Goal: Task Accomplishment & Management: Manage account settings

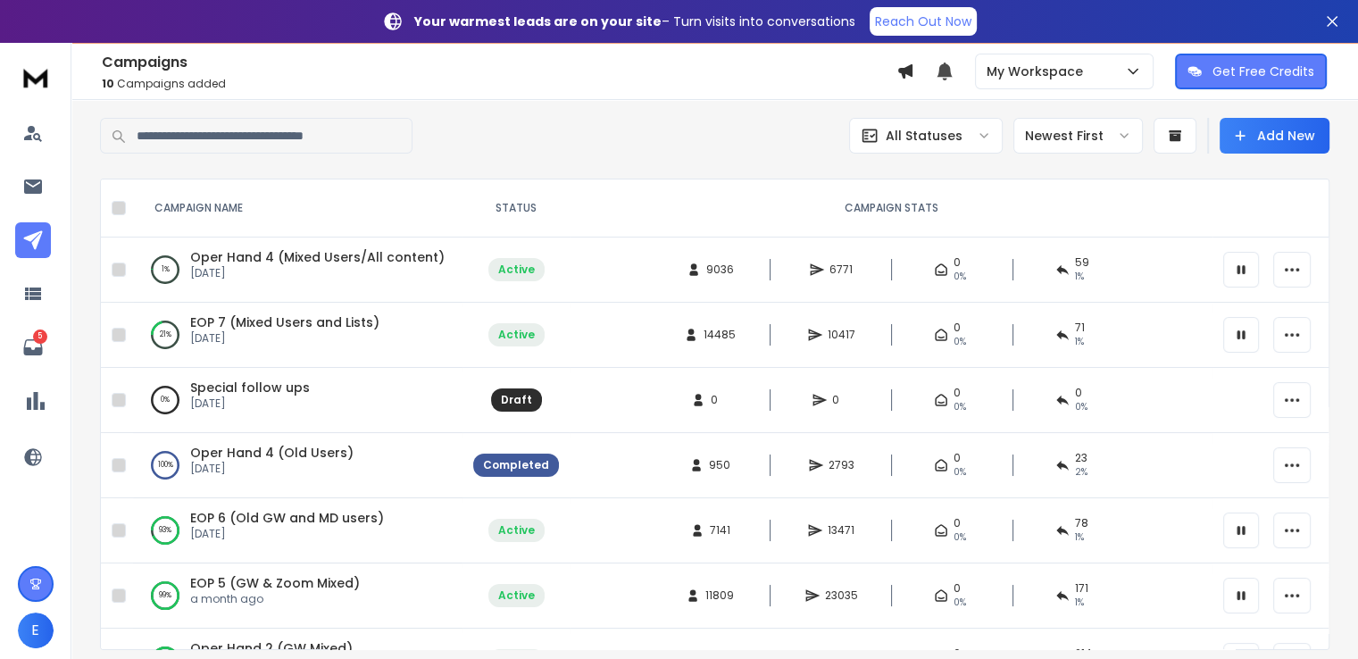
scroll to position [9, 0]
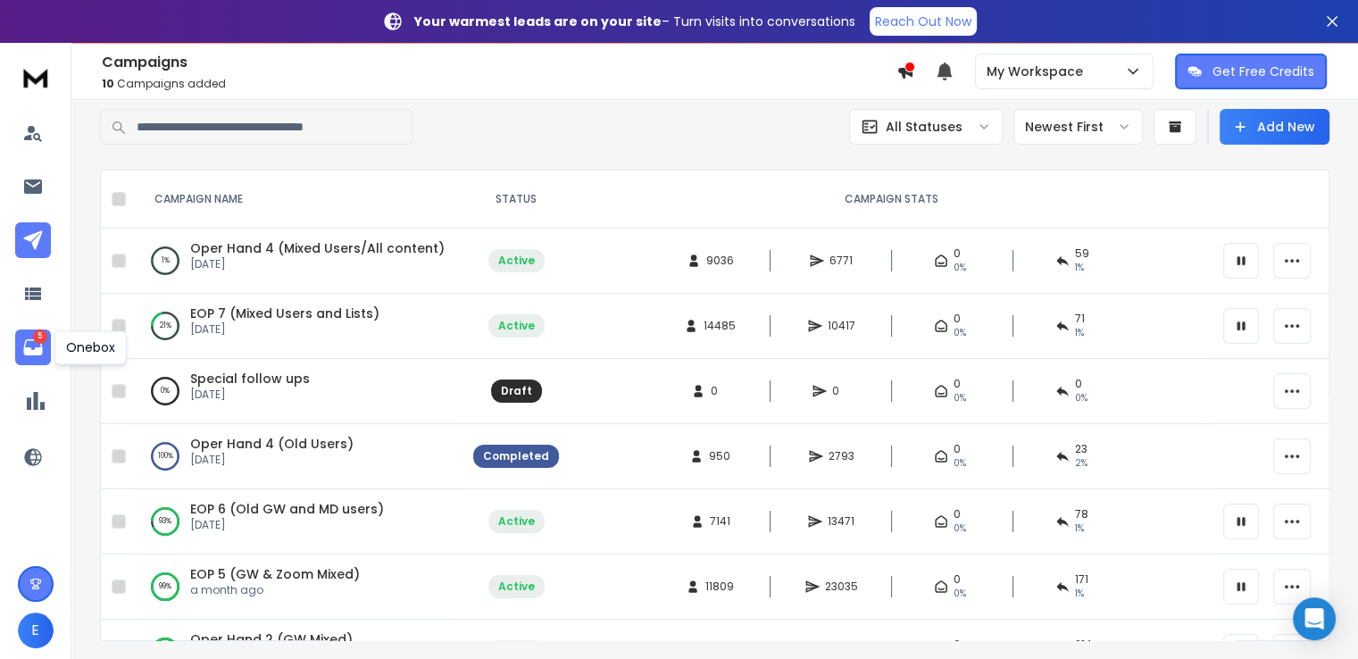
click at [21, 359] on link "5" at bounding box center [33, 347] width 36 height 36
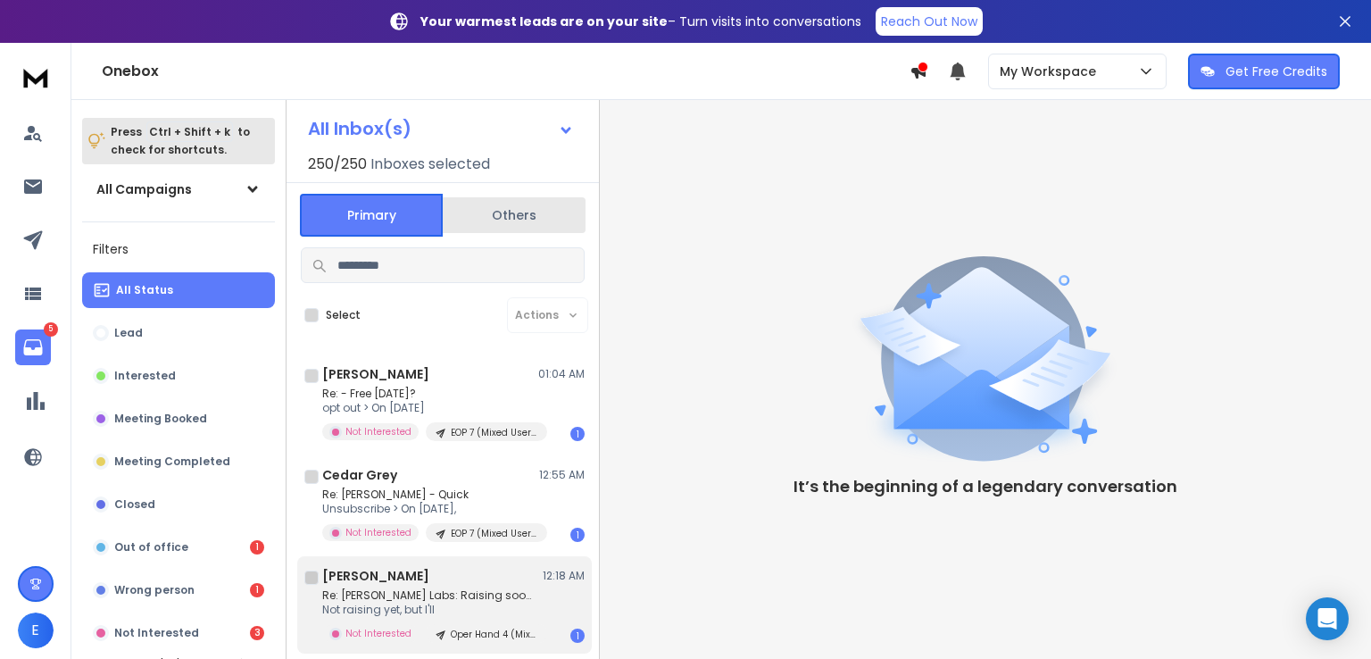
click at [386, 586] on div "George Tellechea 12:18 AM Re: Griselda Labs: Raising soon? Not raising yet, but…" at bounding box center [453, 605] width 262 height 76
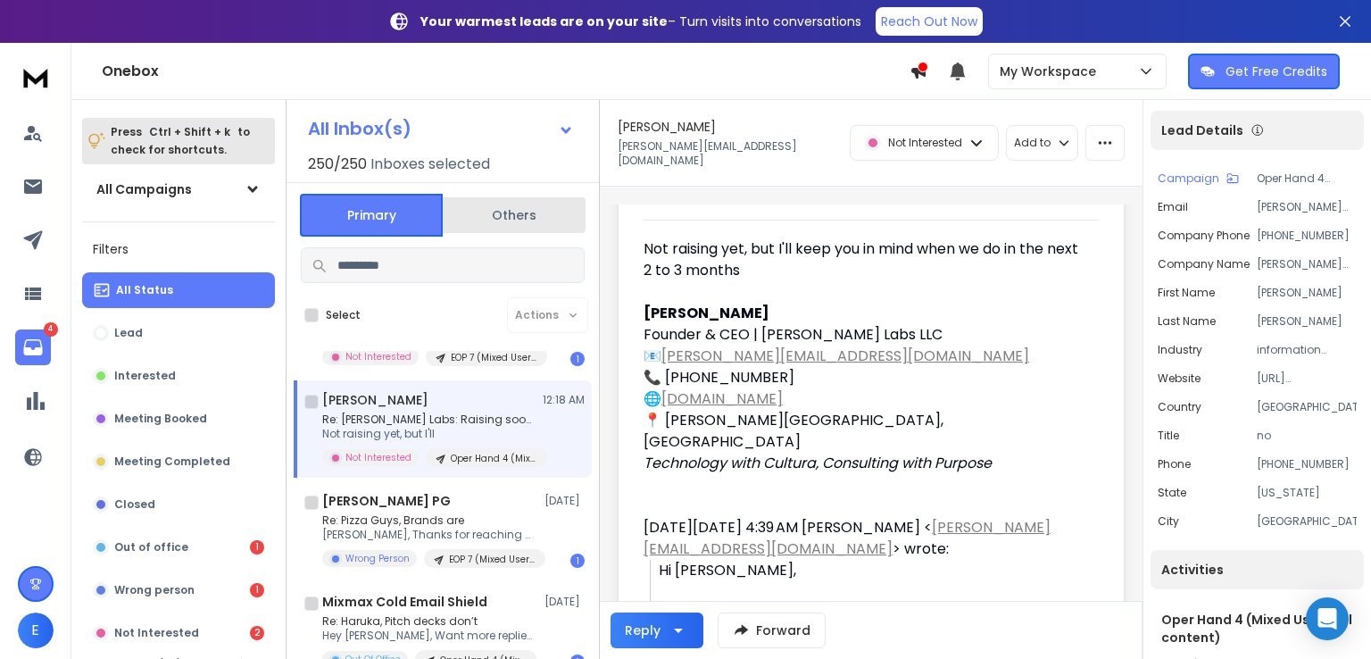
scroll to position [179, 0]
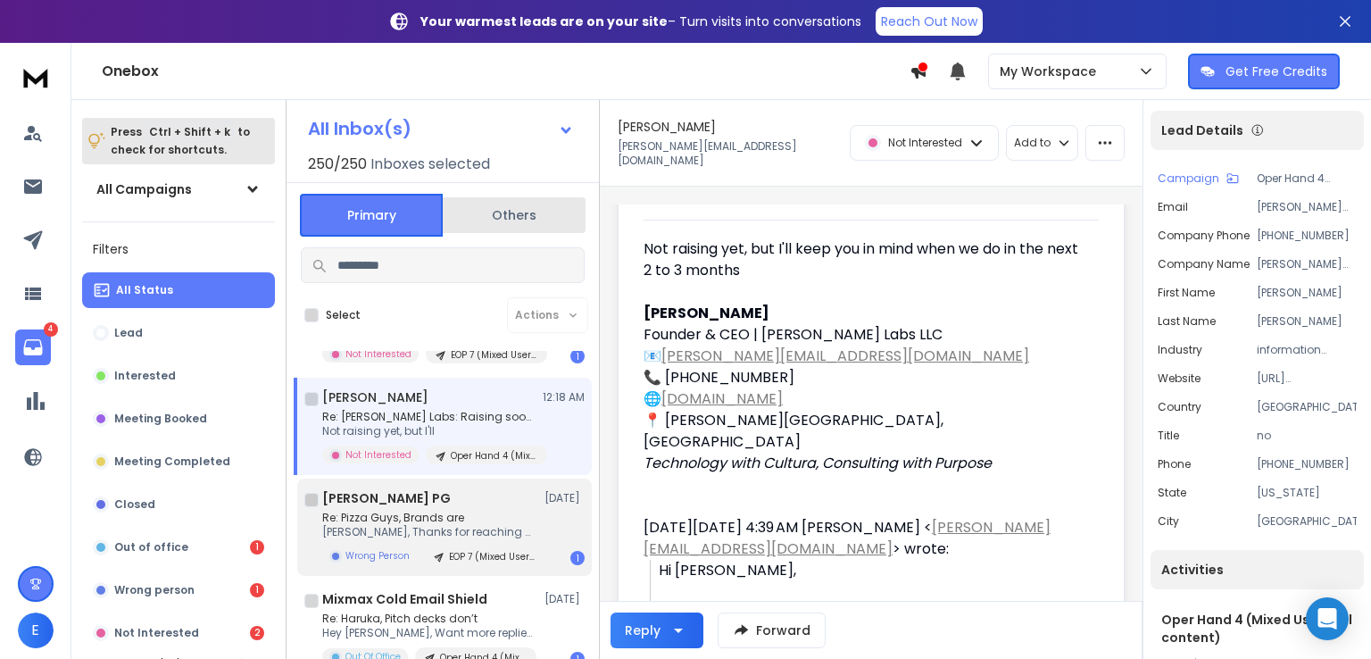
click at [439, 490] on div "sean PG 11 Aug" at bounding box center [453, 498] width 262 height 18
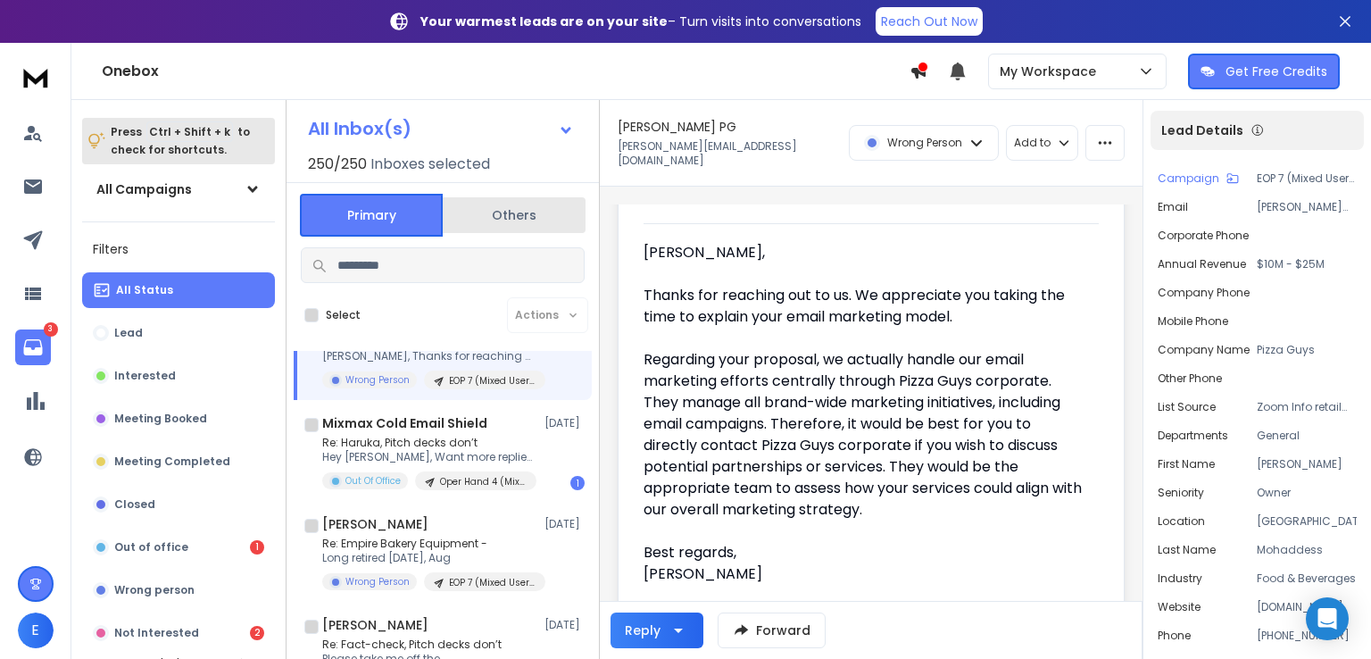
scroll to position [357, 0]
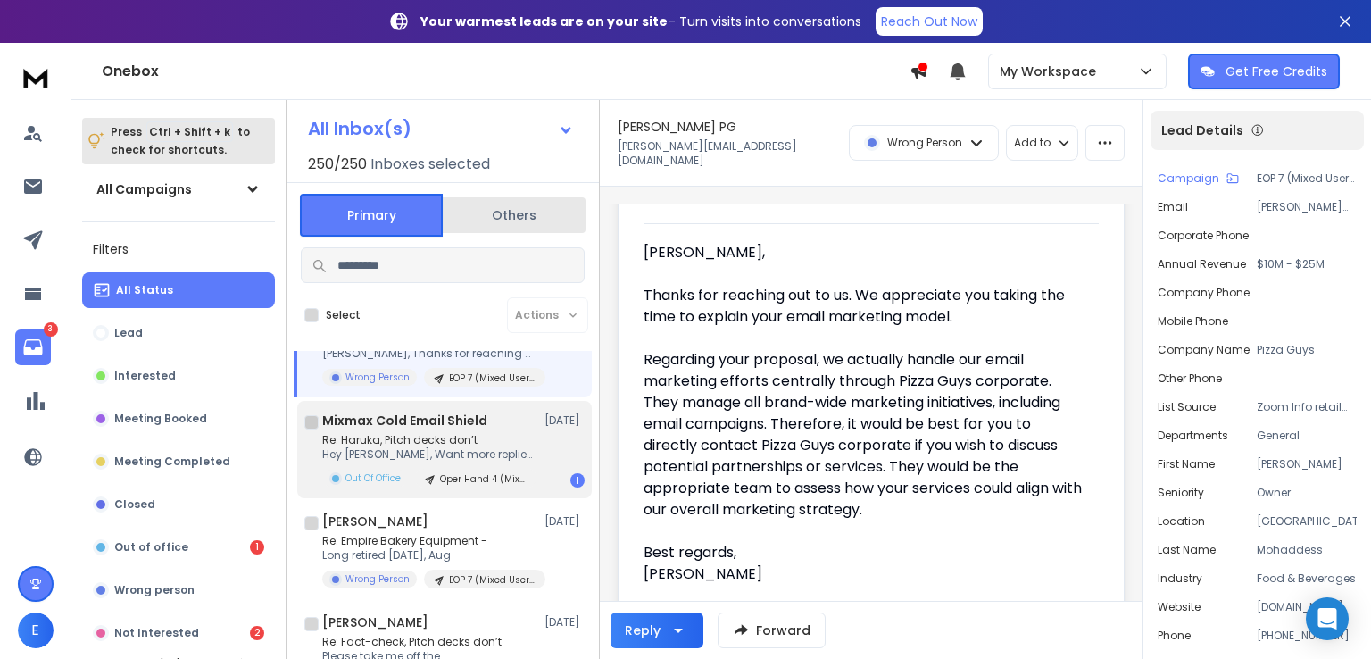
click at [445, 449] on p "Hey James, Want more replies to" at bounding box center [429, 454] width 214 height 14
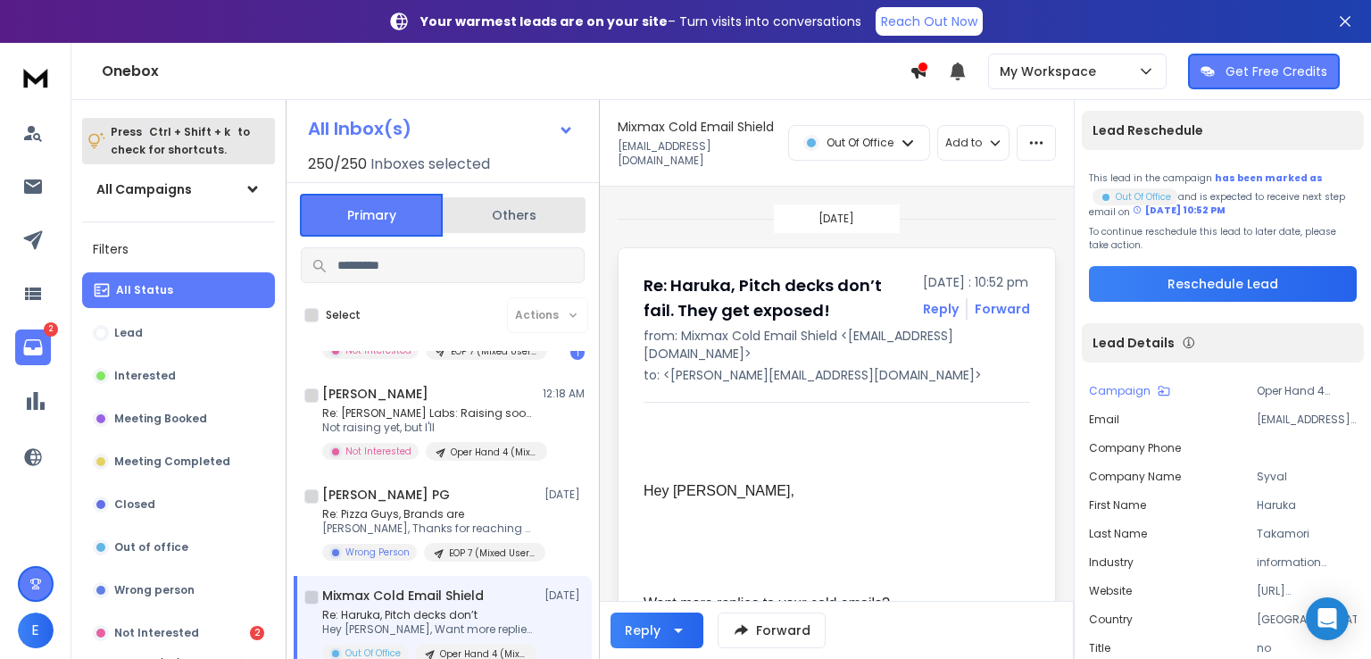
scroll to position [179, 0]
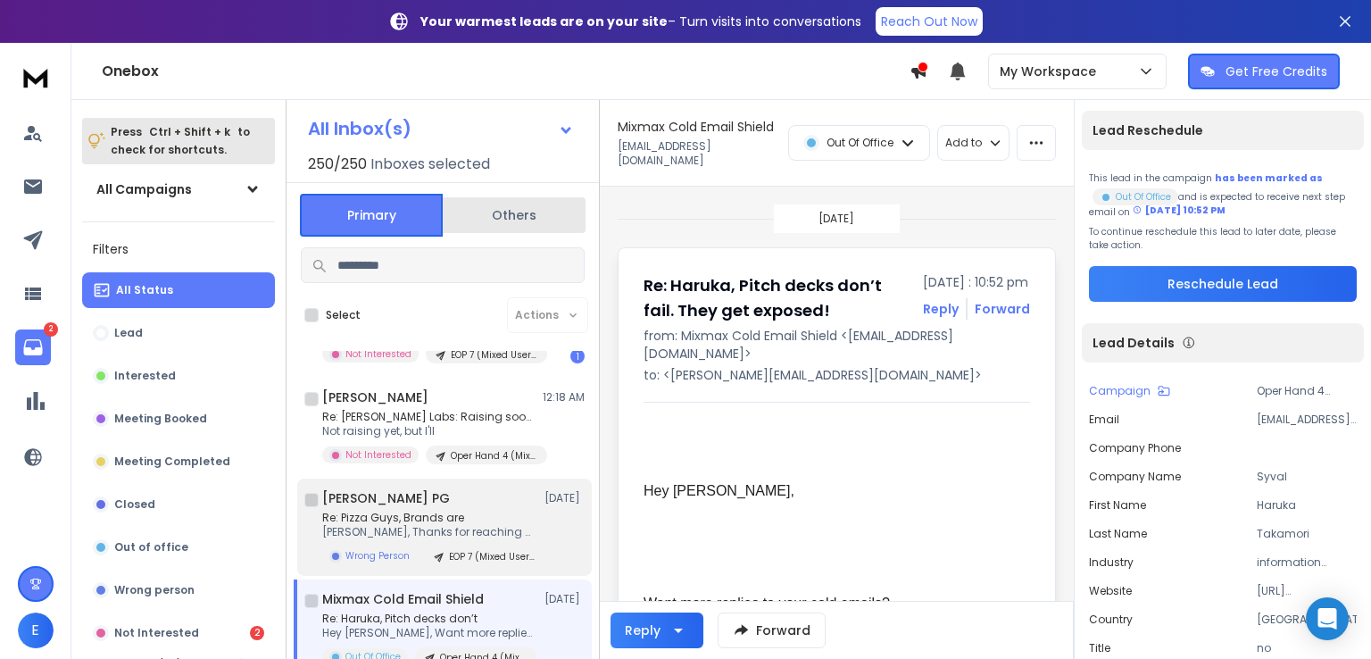
click at [450, 511] on p "Re: Pizza Guys, Brands are" at bounding box center [429, 518] width 214 height 14
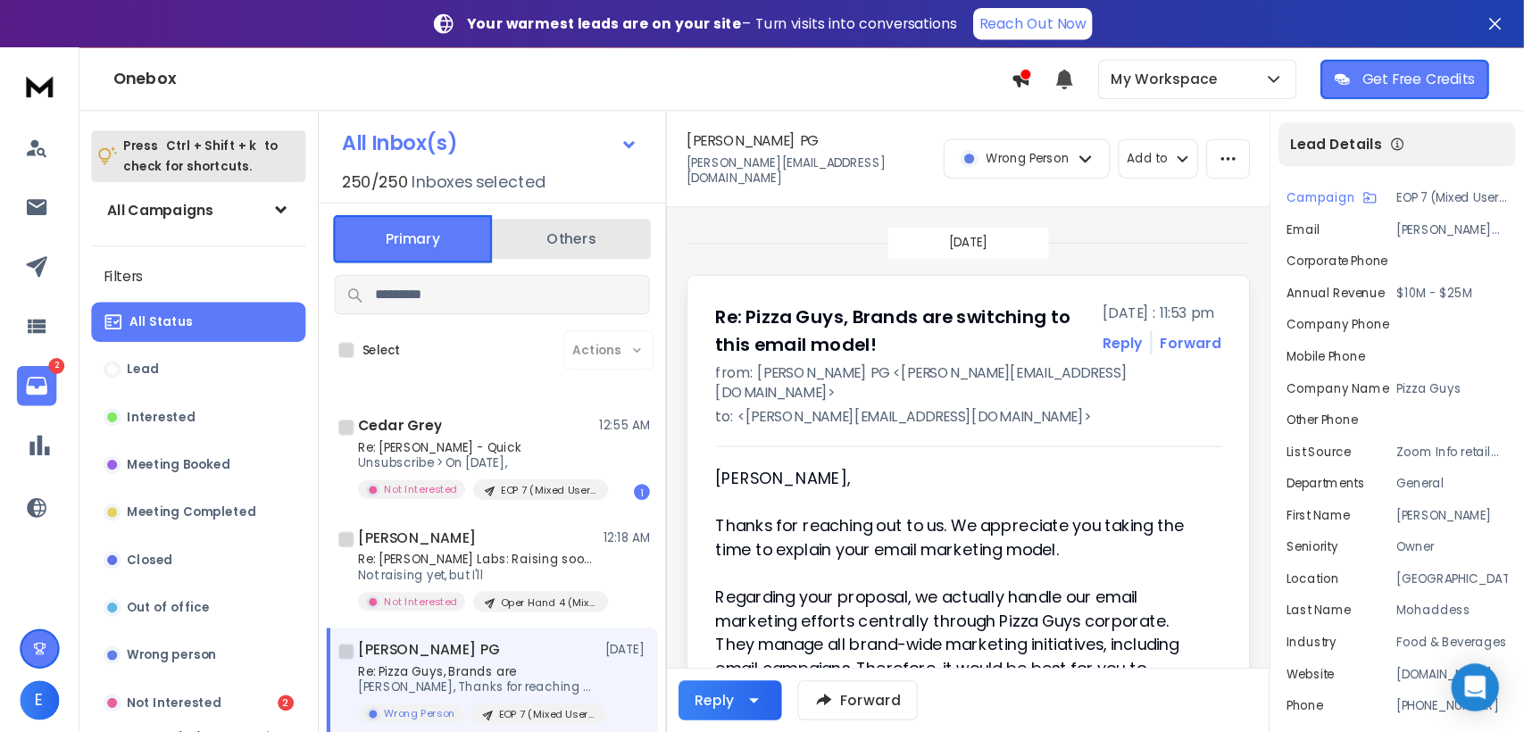
scroll to position [89, 0]
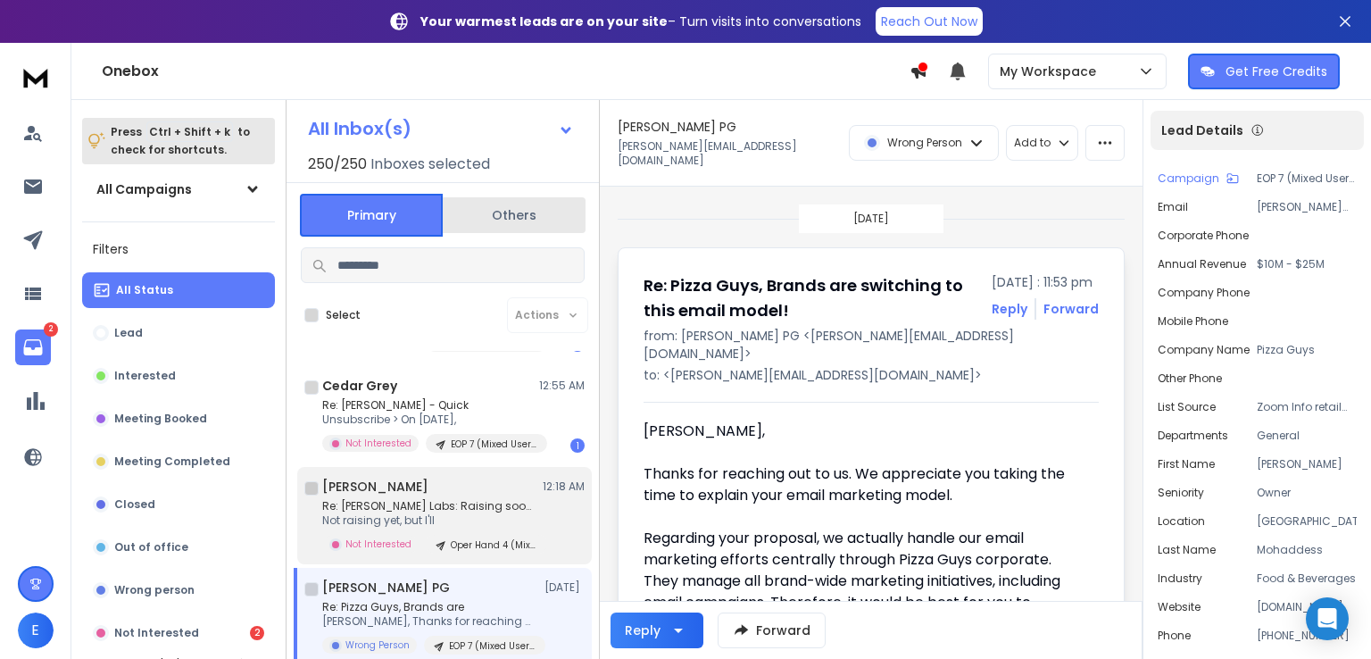
drag, startPoint x: 424, startPoint y: 516, endPoint x: 522, endPoint y: 517, distance: 98.2
click at [424, 515] on p "Not raising yet, but I'll" at bounding box center [429, 520] width 214 height 14
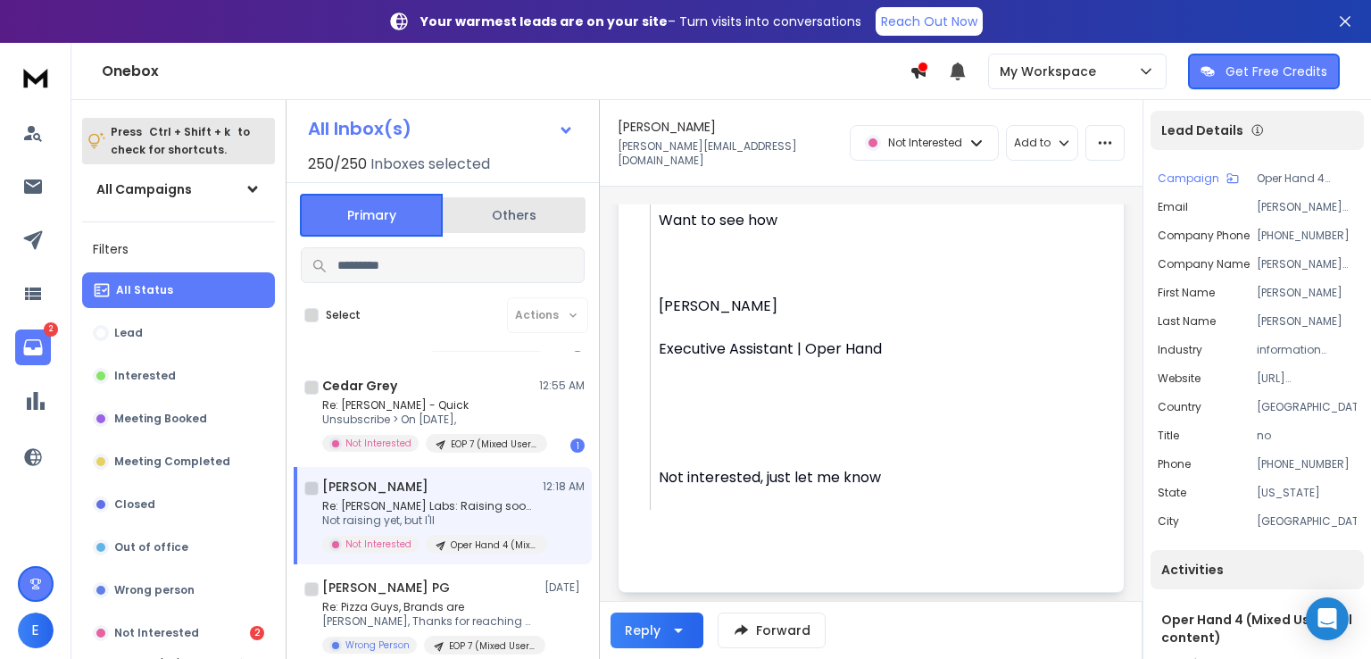
scroll to position [1108, 0]
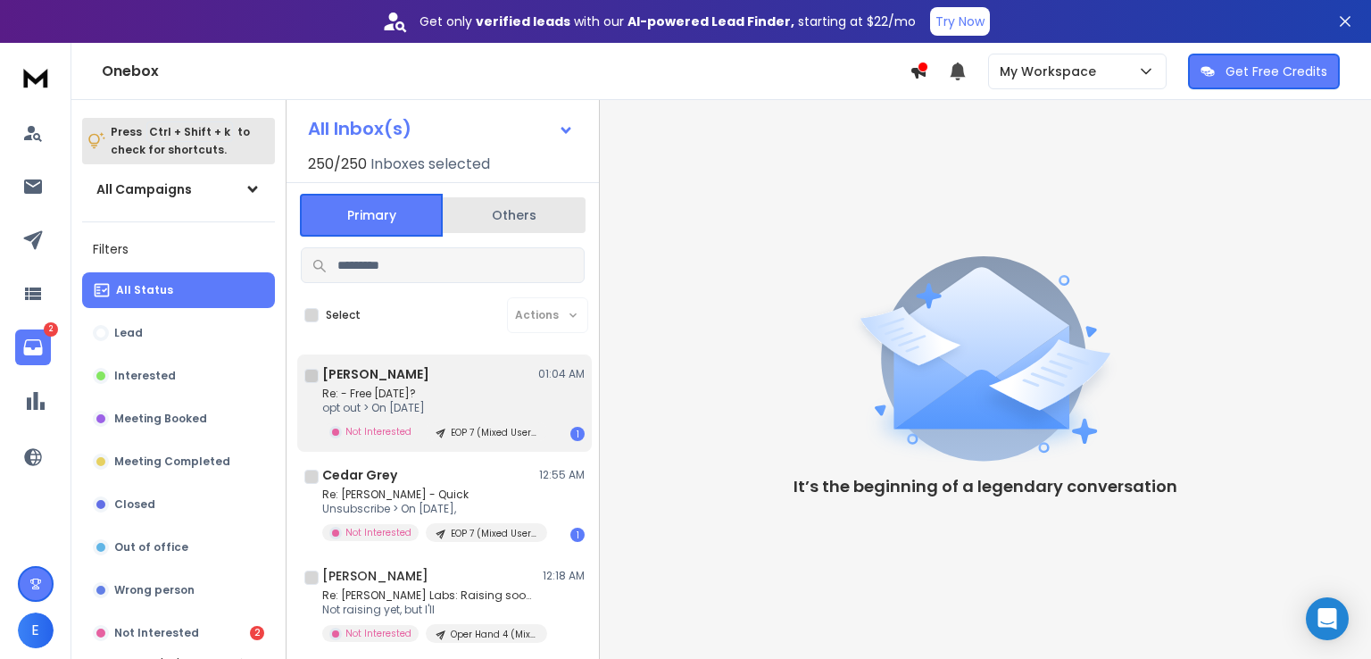
click at [401, 419] on div "Re: - Free tomorrow? opt out > On 08/11/2025 Not Interested EOP 7 (Mixed Users …" at bounding box center [434, 413] width 225 height 54
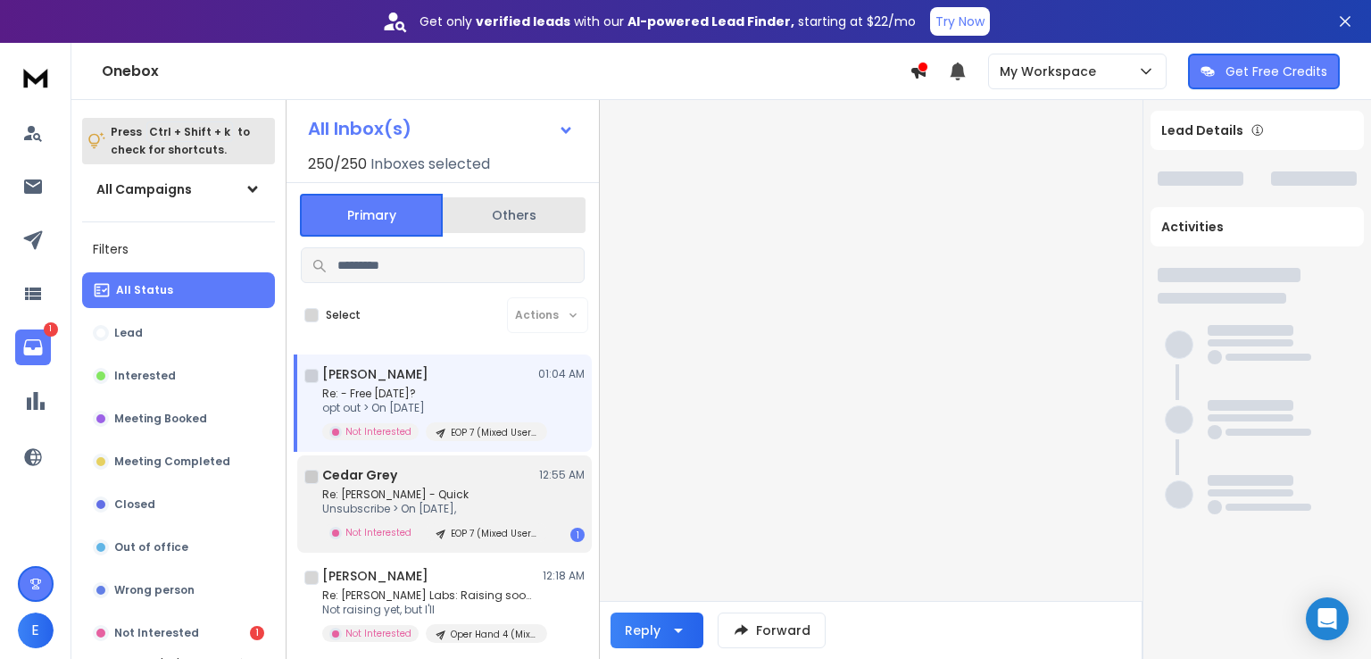
click at [404, 526] on p "Not Interested" at bounding box center [378, 532] width 66 height 13
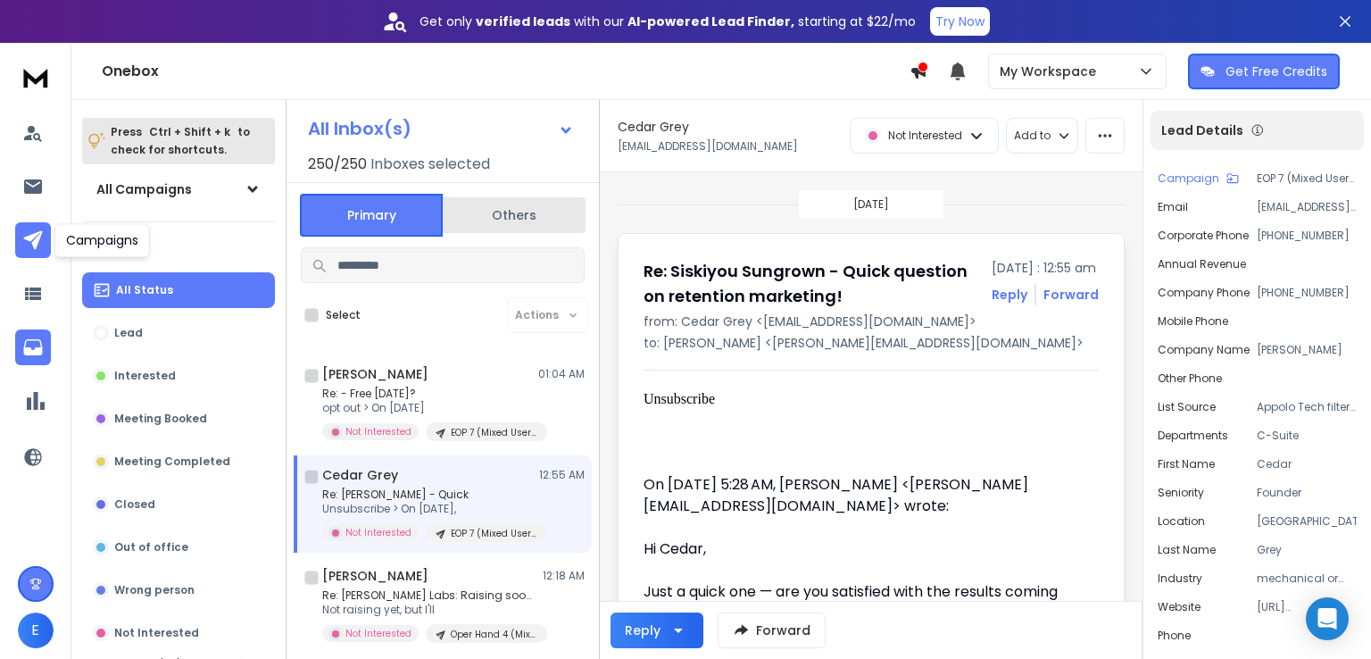
click at [29, 237] on icon at bounding box center [32, 239] width 19 height 19
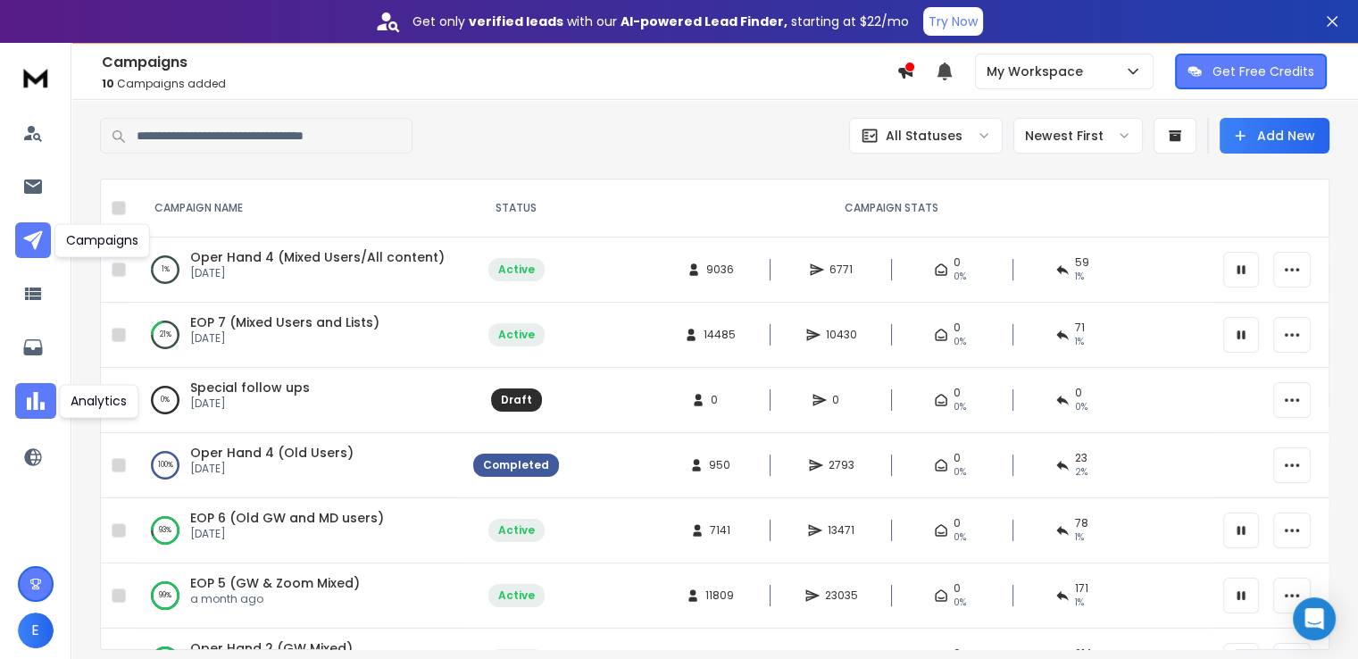
click at [37, 394] on icon at bounding box center [36, 401] width 18 height 18
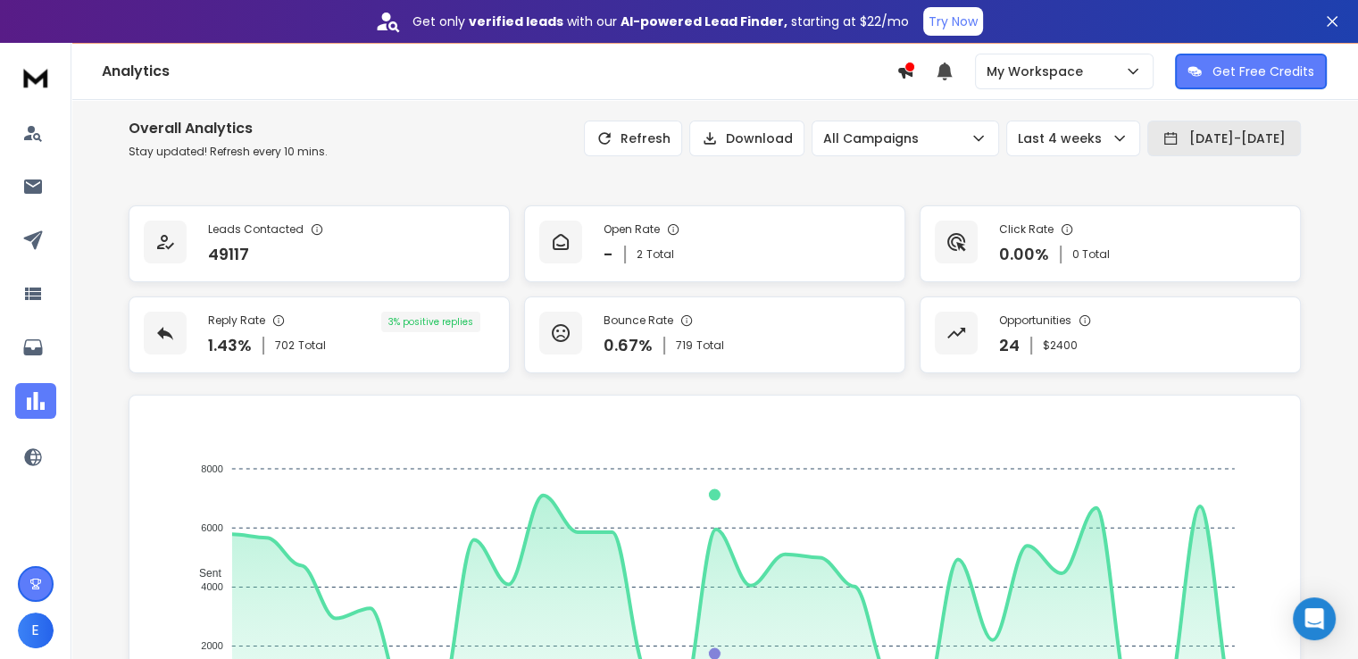
click at [1147, 149] on button "14 Jul 2025 - 12 Aug 2025" at bounding box center [1224, 139] width 154 height 36
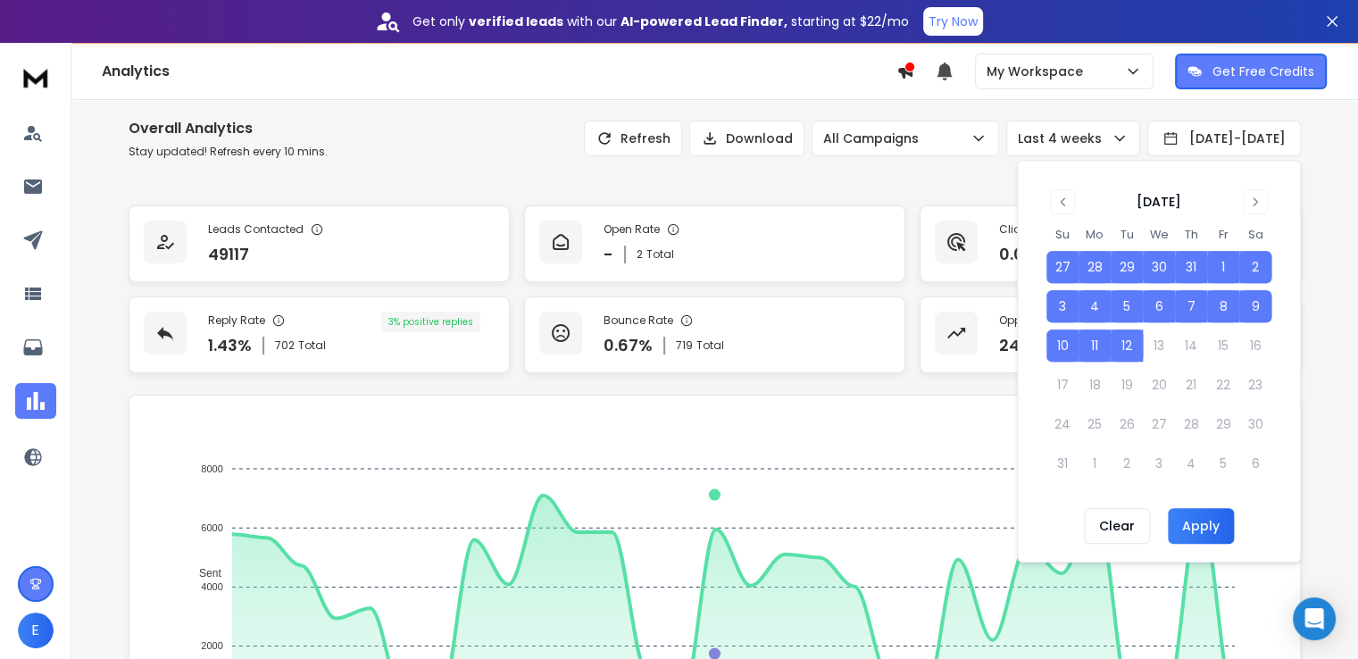
click at [1123, 338] on button "12" at bounding box center [1126, 345] width 32 height 32
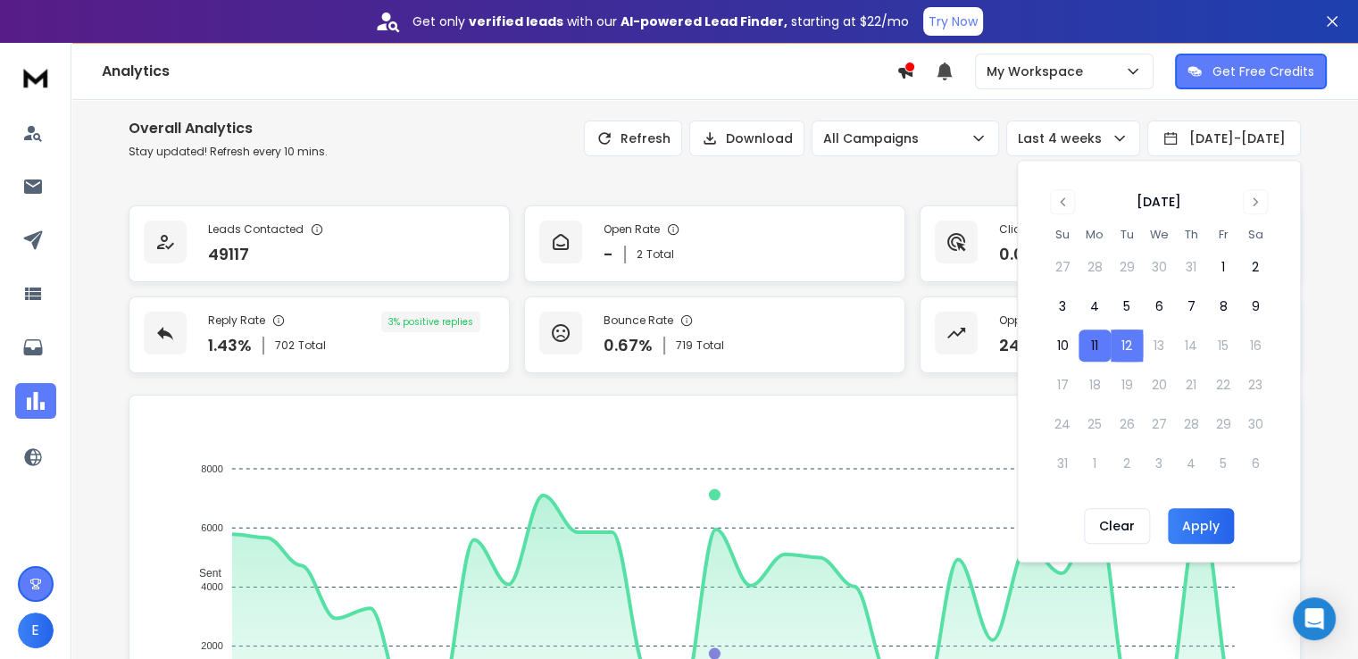
click at [1100, 339] on button "11" at bounding box center [1094, 345] width 32 height 32
click at [1192, 523] on button "Apply" at bounding box center [1201, 526] width 66 height 36
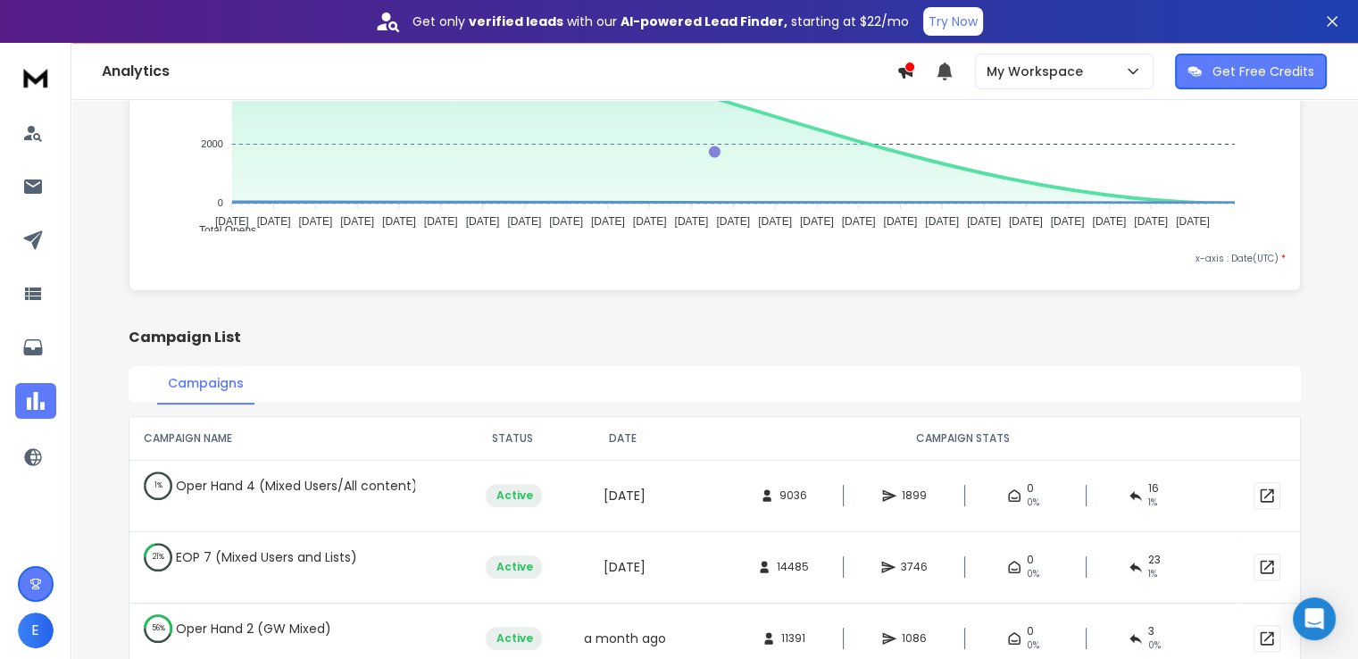
scroll to position [535, 0]
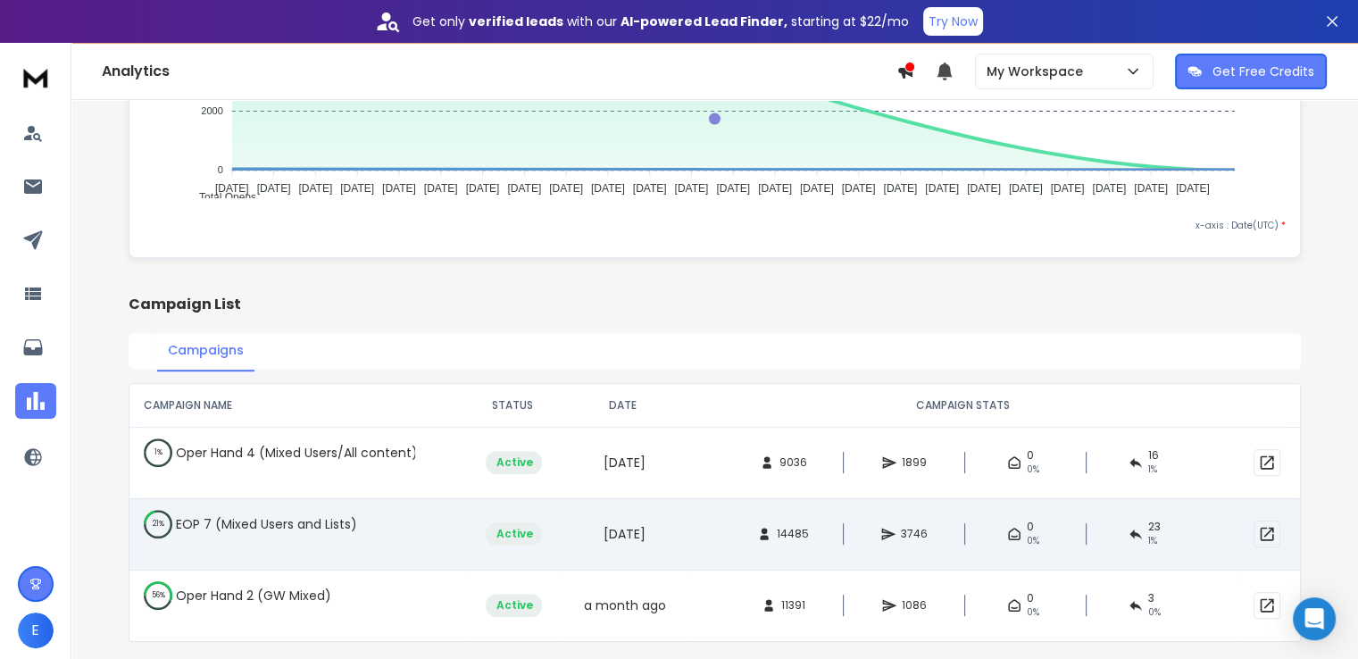
click at [360, 535] on td "21 % EOP 7 (Mixed Users and Lists)" at bounding box center [272, 524] width 286 height 50
click at [365, 528] on td "21 % EOP 7 (Mixed Users and Lists)" at bounding box center [272, 524] width 286 height 50
click at [326, 526] on td "21 % EOP 7 (Mixed Users and Lists)" at bounding box center [272, 524] width 286 height 50
click at [376, 528] on td "21 % EOP 7 (Mixed Users and Lists)" at bounding box center [272, 524] width 286 height 50
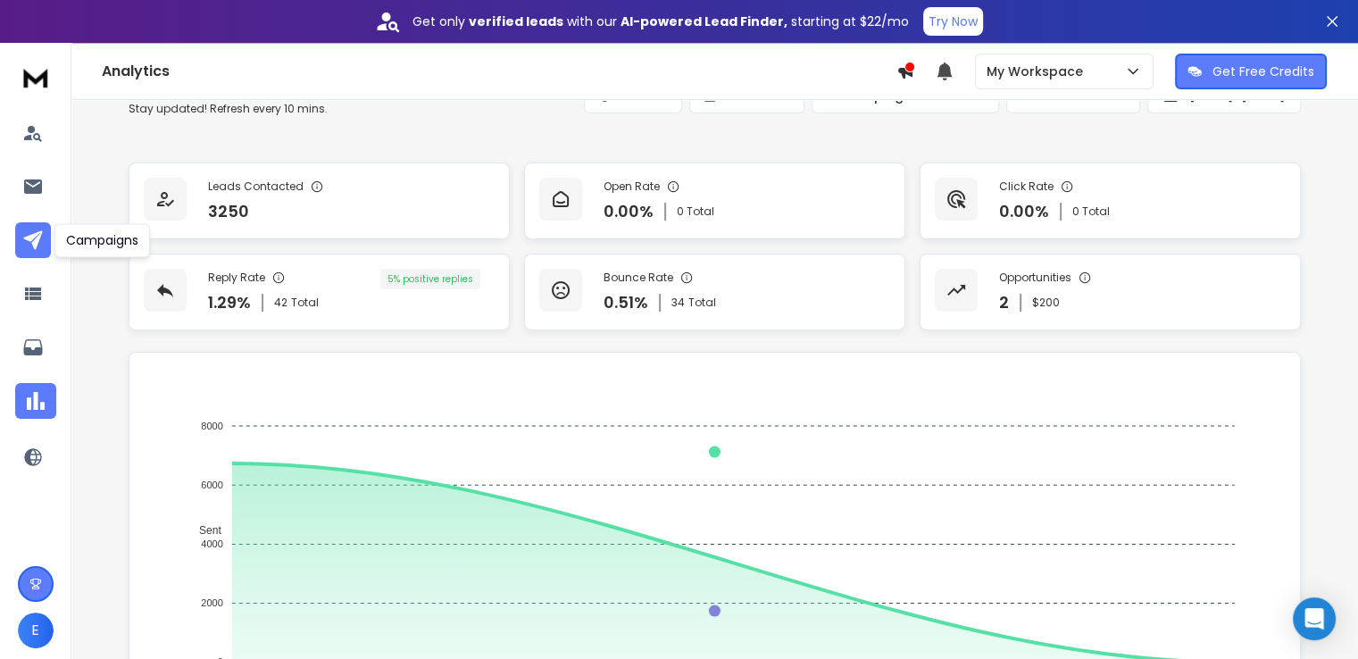
scroll to position [0, 0]
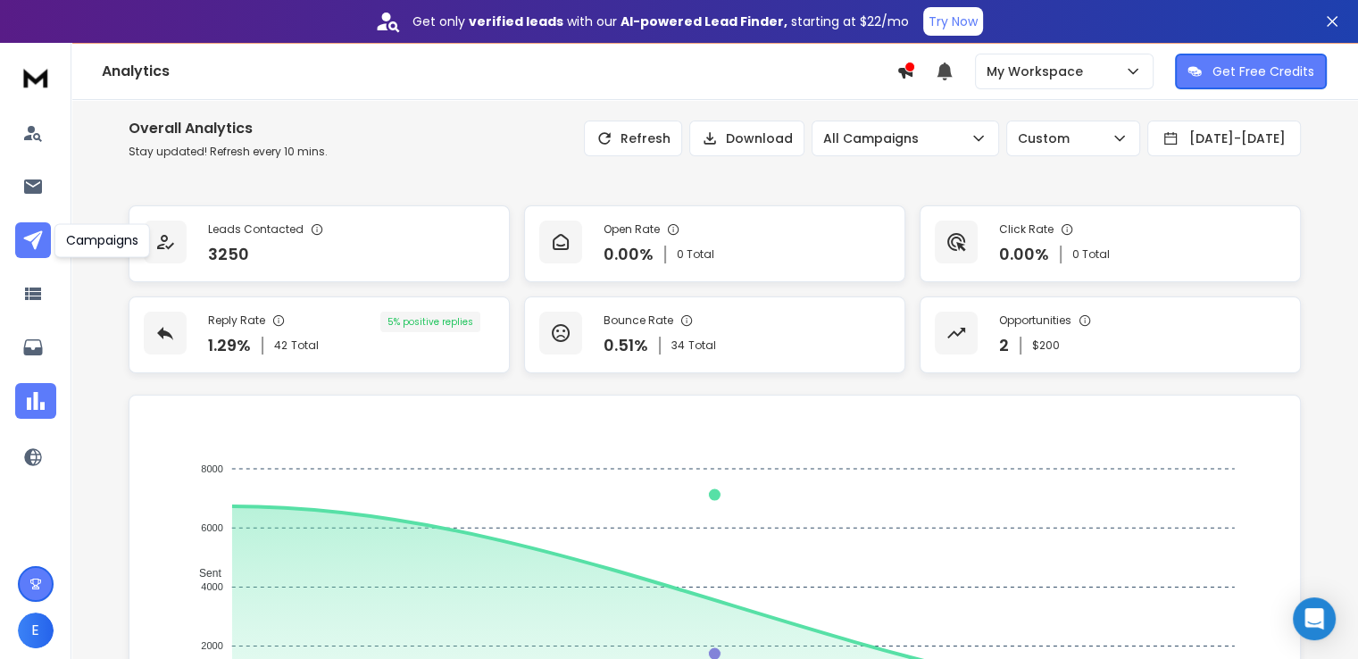
click at [30, 233] on icon at bounding box center [32, 239] width 21 height 21
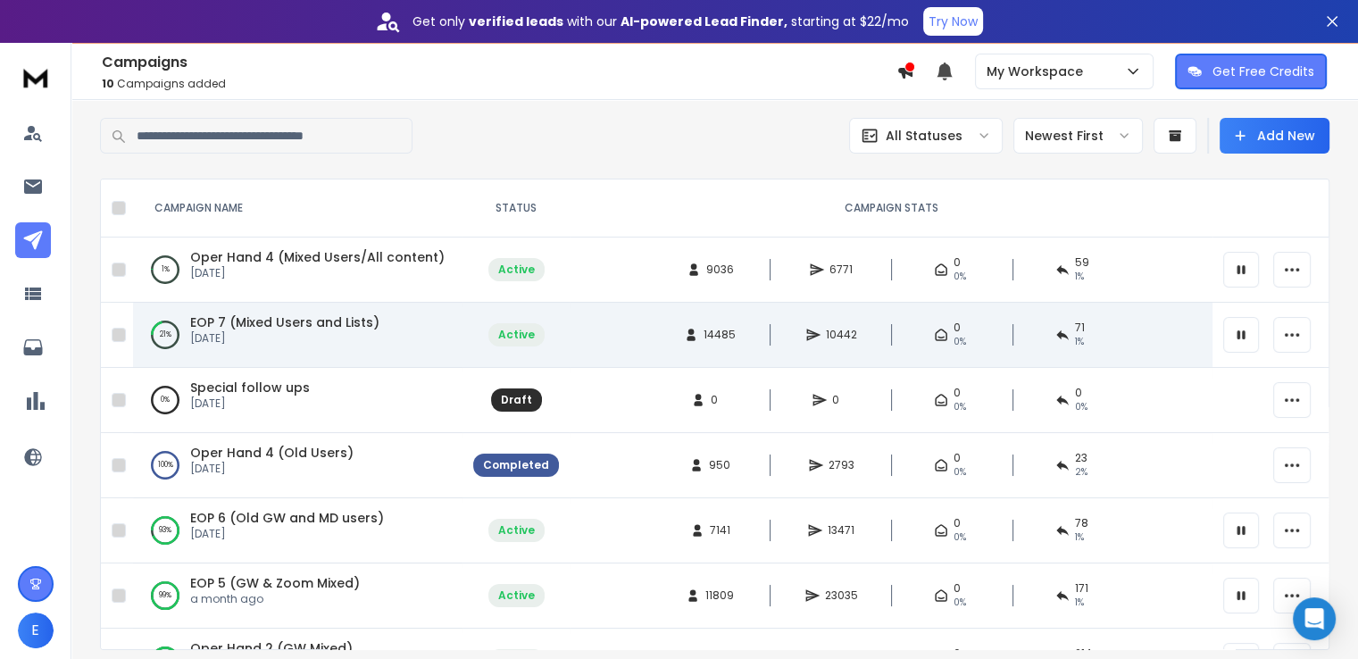
click at [357, 331] on p "[DATE]" at bounding box center [284, 338] width 189 height 14
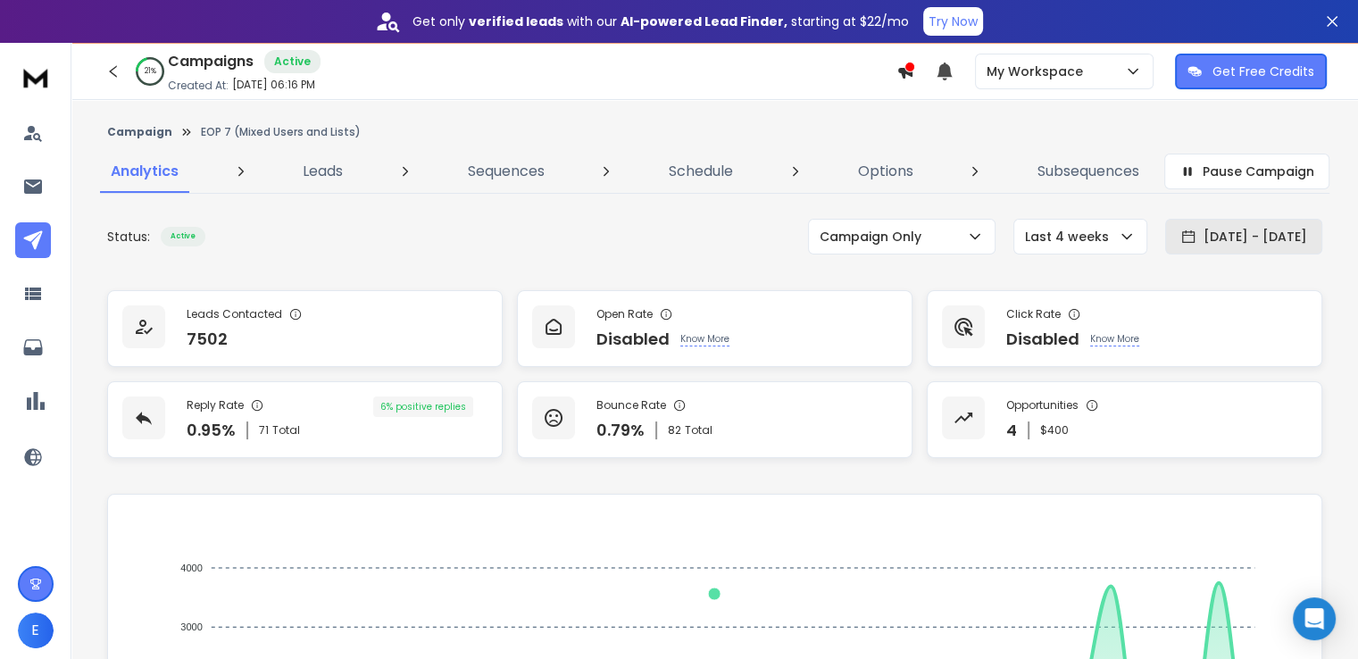
click at [1184, 233] on button "14 Jul 2025 - 12 Aug 2025" at bounding box center [1243, 237] width 157 height 36
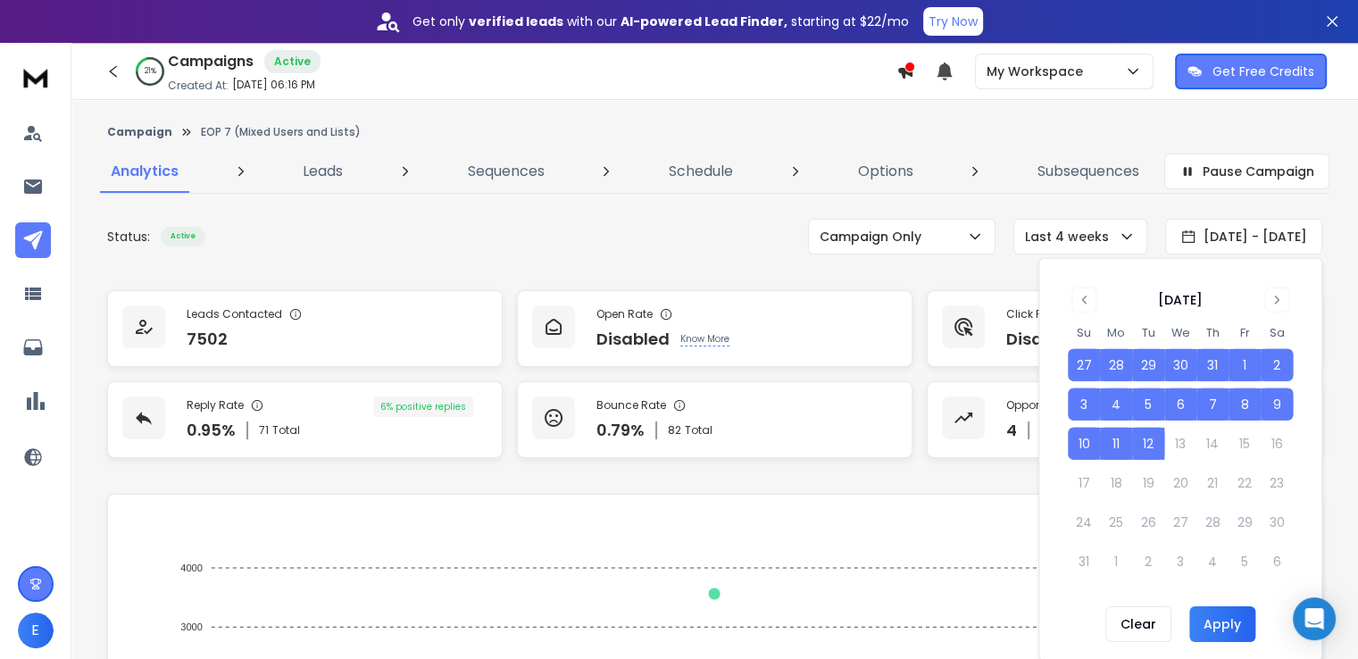
click at [1118, 447] on button "11" at bounding box center [1116, 444] width 32 height 32
click at [1118, 450] on button "11" at bounding box center [1116, 444] width 32 height 32
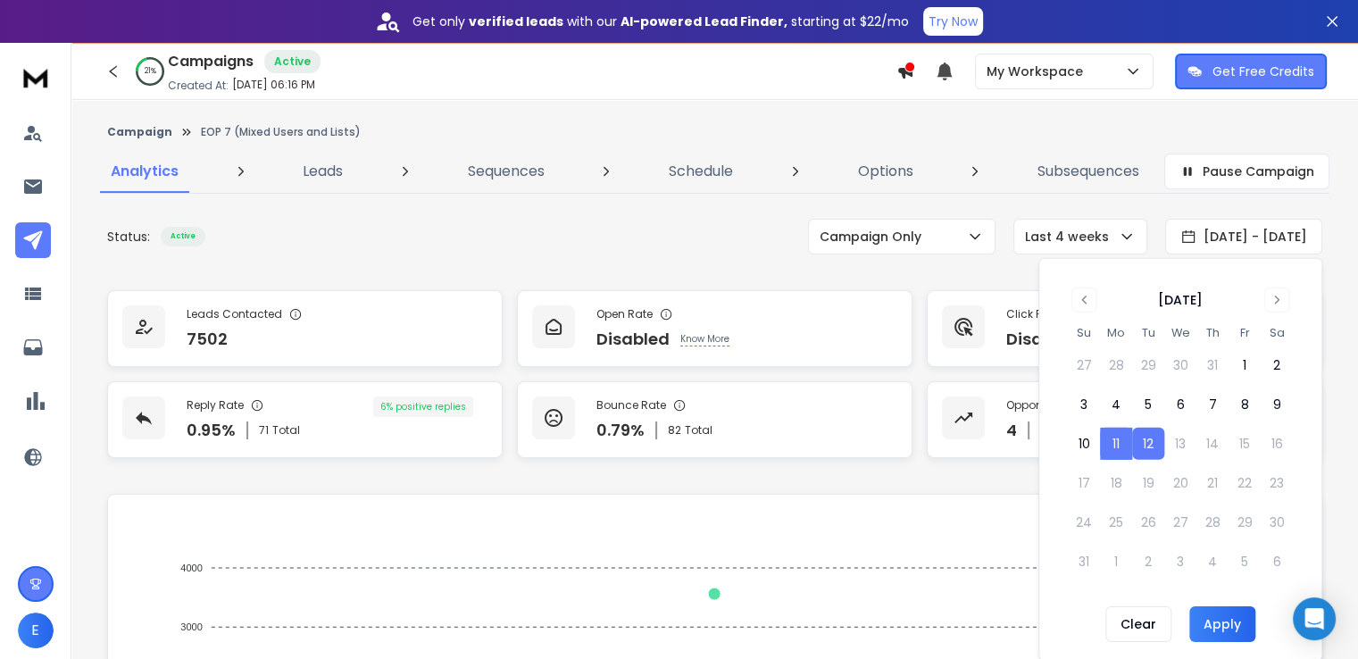
click at [1214, 639] on button "Apply" at bounding box center [1222, 624] width 66 height 36
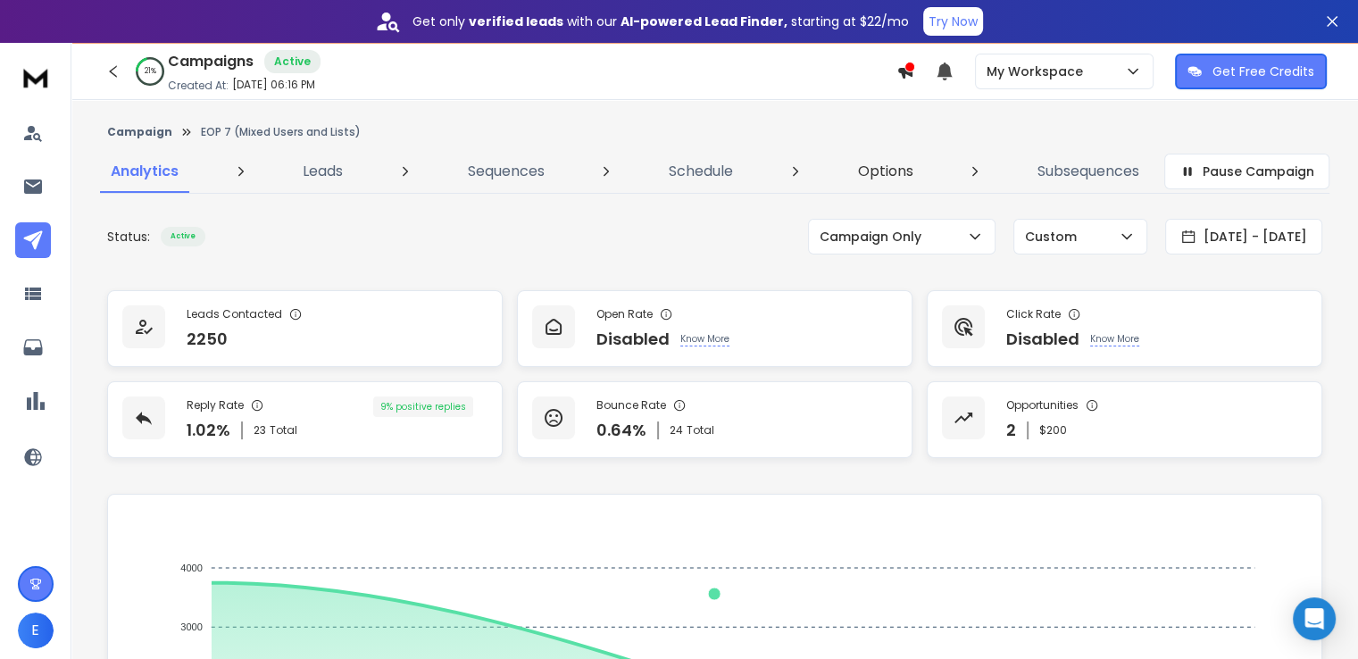
click at [893, 153] on link "Options" at bounding box center [885, 171] width 77 height 43
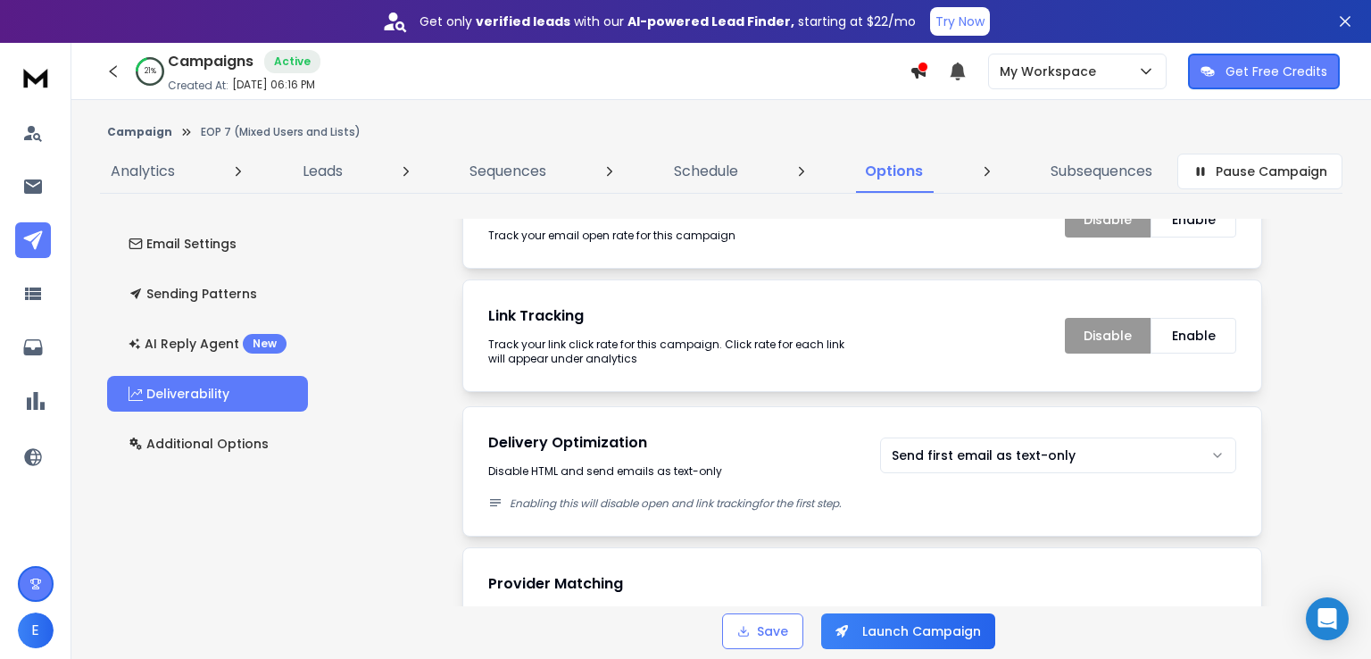
scroll to position [2142, 0]
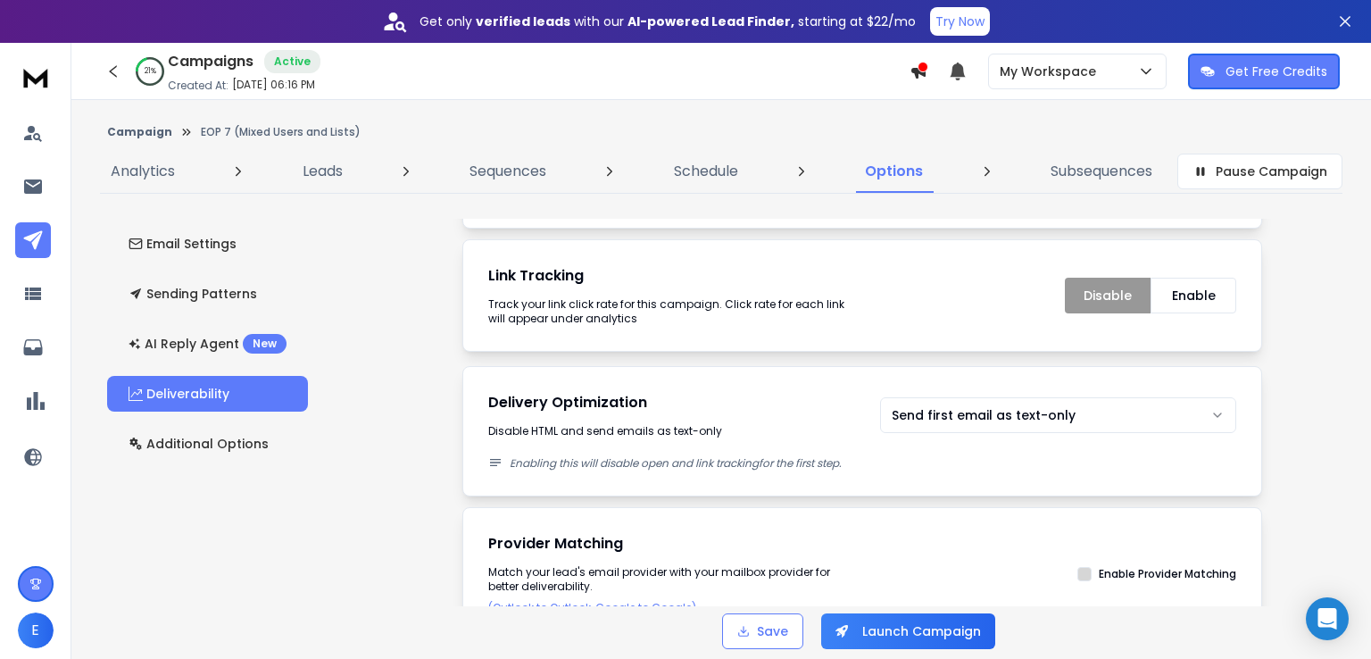
click at [959, 414] on button "Send first email as text-only" at bounding box center [1058, 415] width 356 height 36
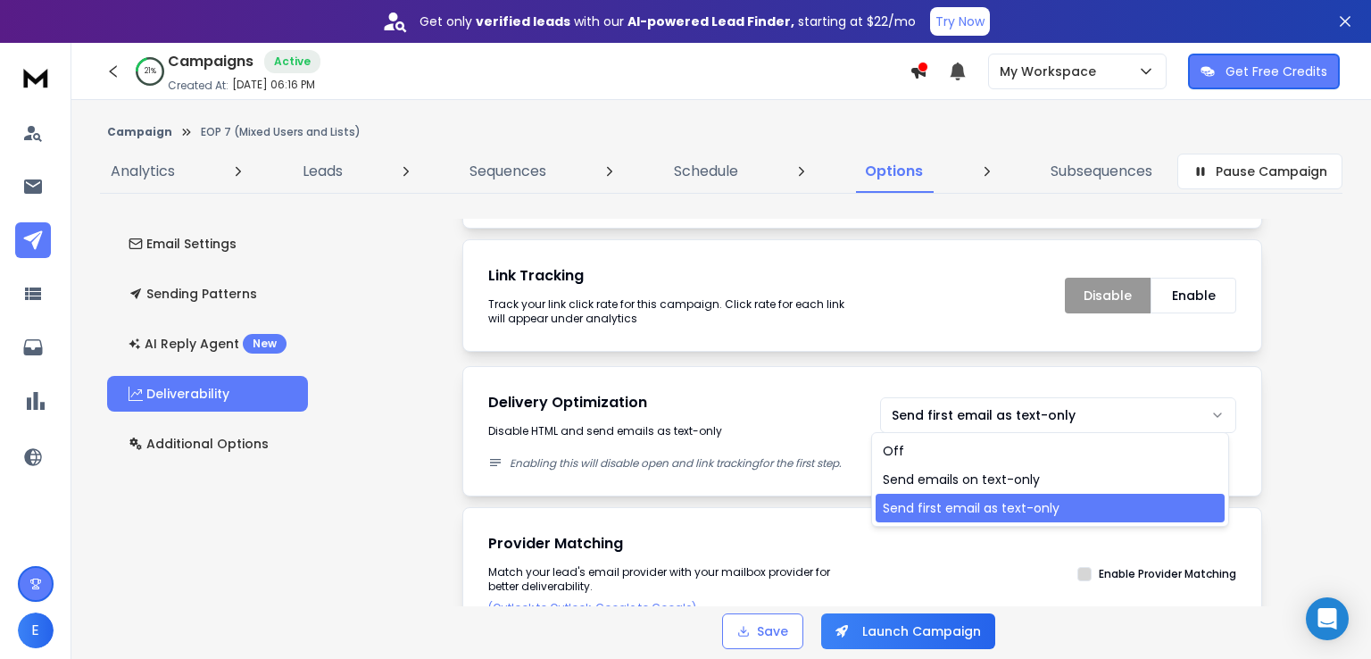
select select "*"
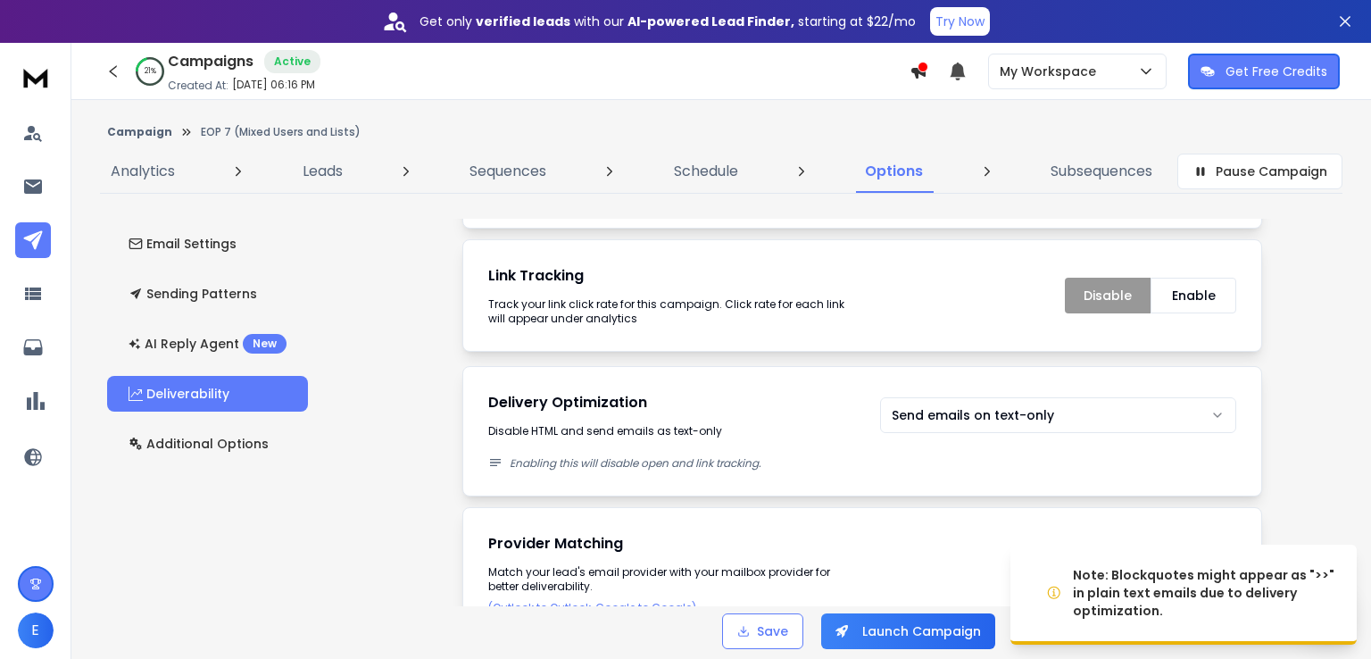
click at [850, 624] on button "Launch Campaign" at bounding box center [908, 631] width 174 height 36
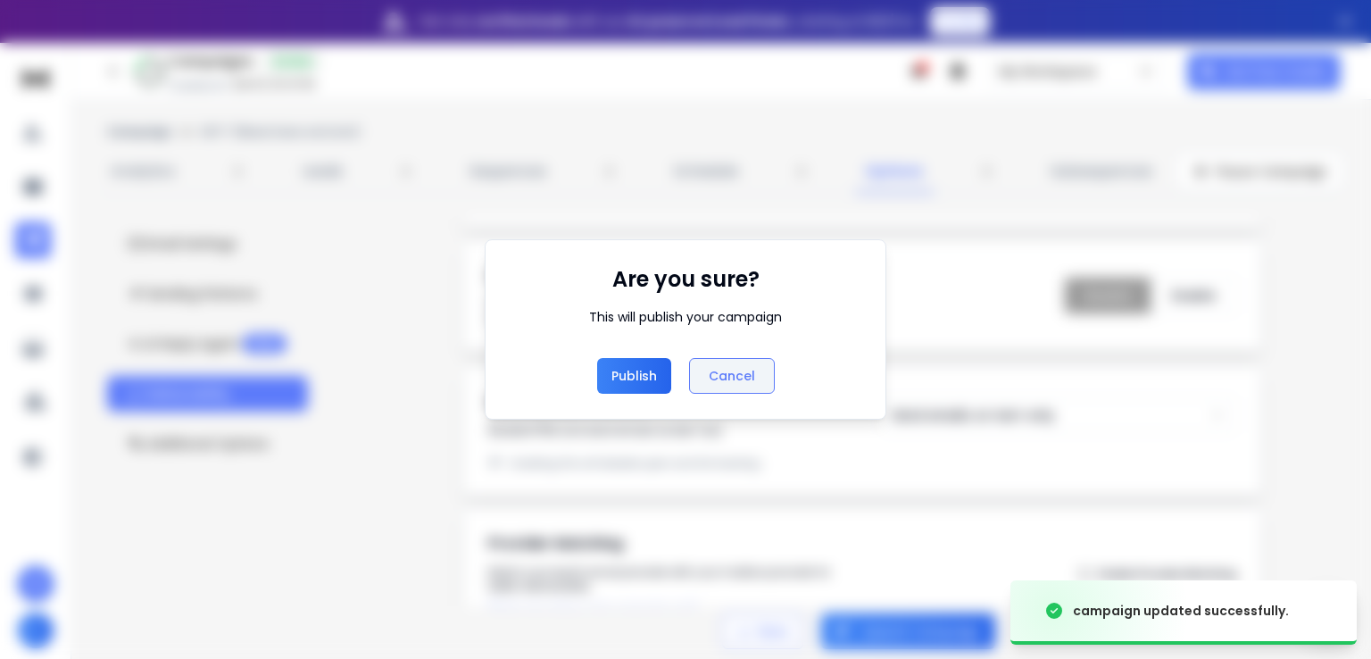
click at [649, 382] on button "Publish" at bounding box center [634, 376] width 74 height 36
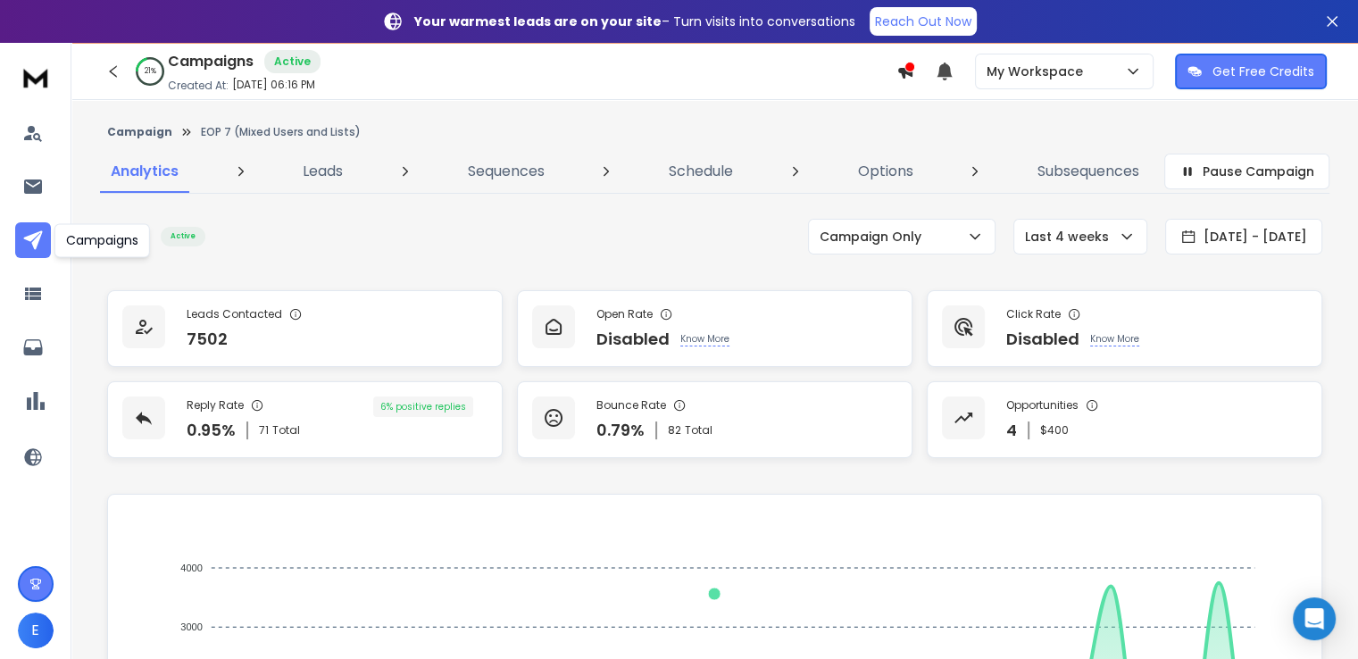
click at [29, 237] on icon at bounding box center [32, 239] width 19 height 19
